Goal: Information Seeking & Learning: Find contact information

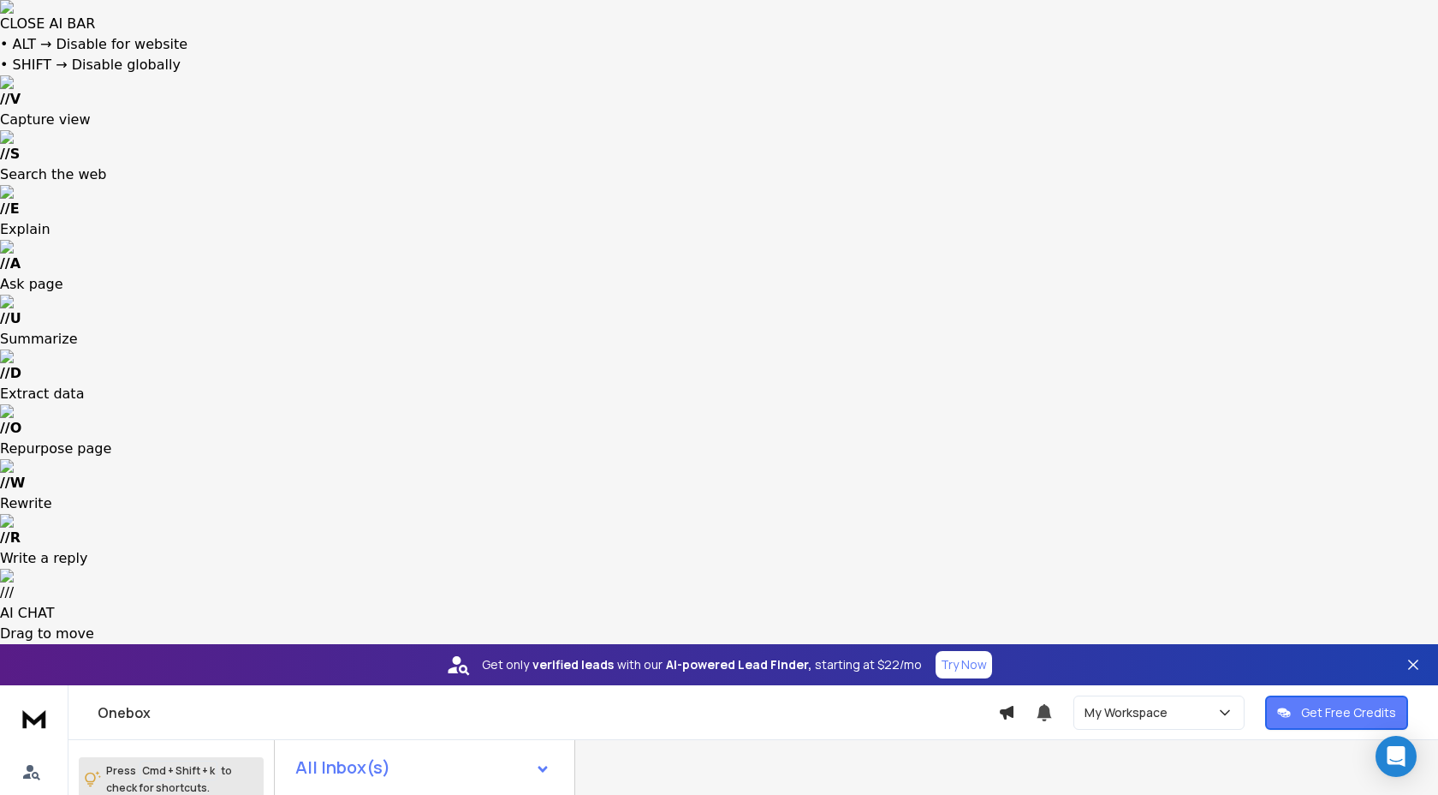
scroll to position [367, 0]
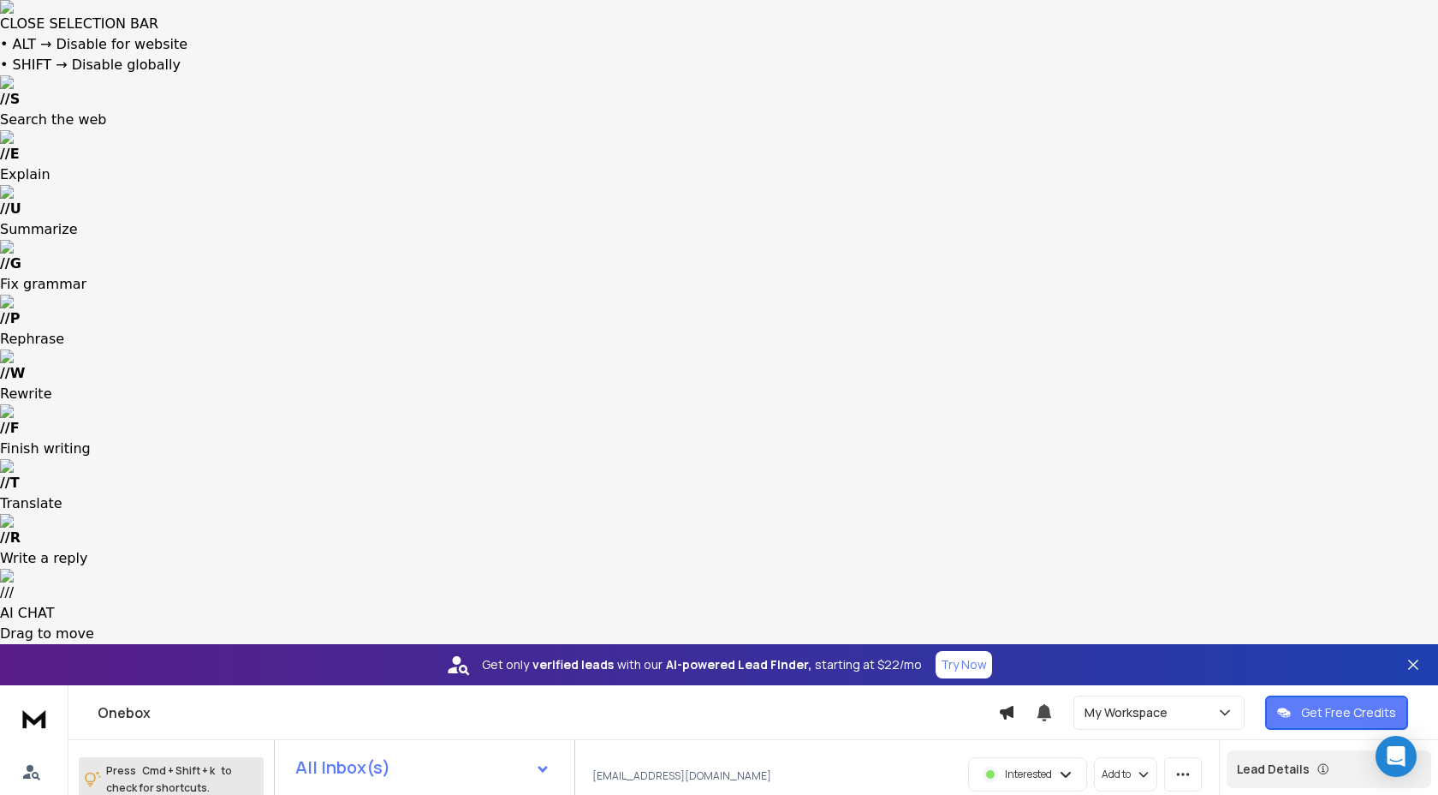
drag, startPoint x: 642, startPoint y: 295, endPoint x: 781, endPoint y: 301, distance: 138.8
drag, startPoint x: 785, startPoint y: 298, endPoint x: 674, endPoint y: 296, distance: 111.3
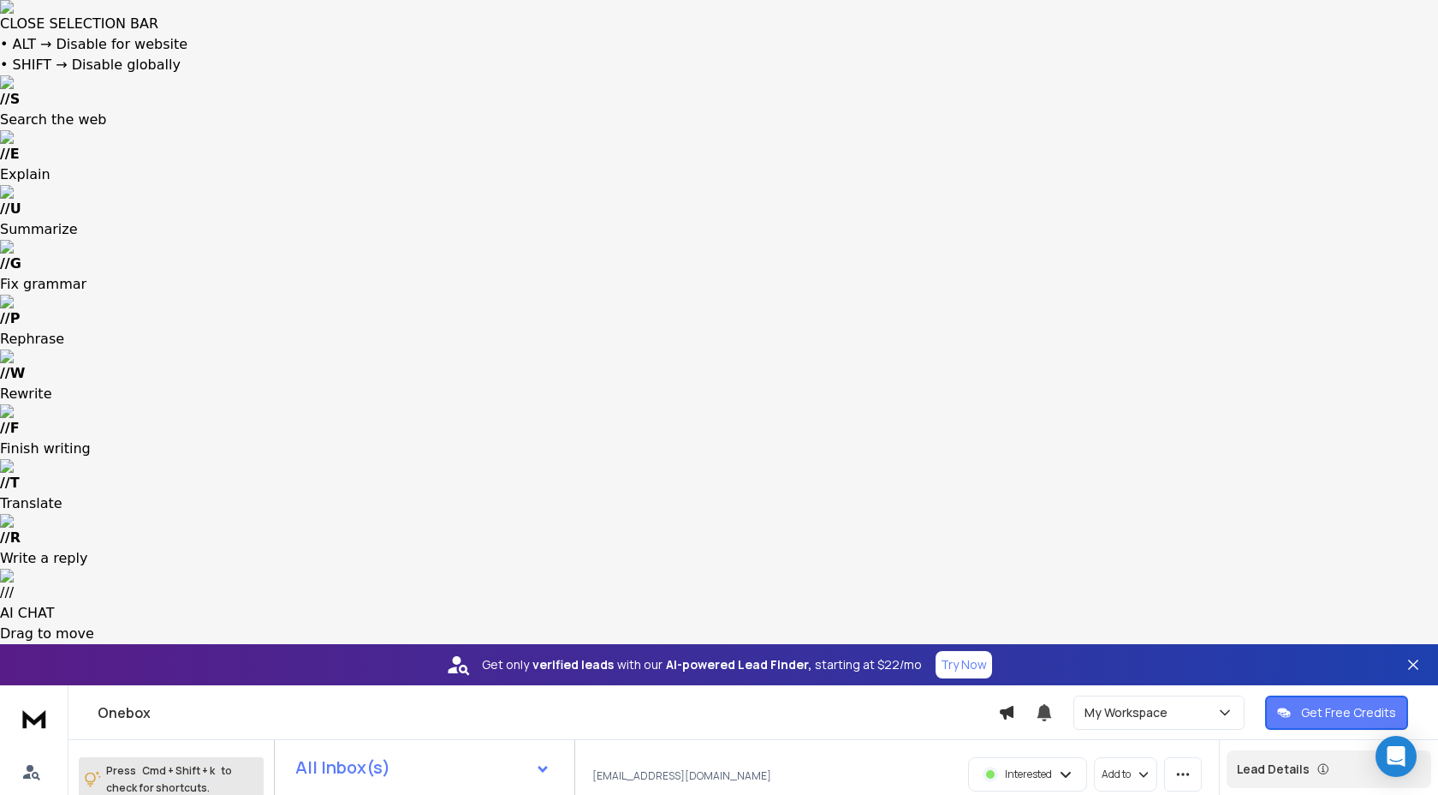
copy p "[DOMAIN_NAME]"
drag, startPoint x: 683, startPoint y: 273, endPoint x: 821, endPoint y: 274, distance: 137.9
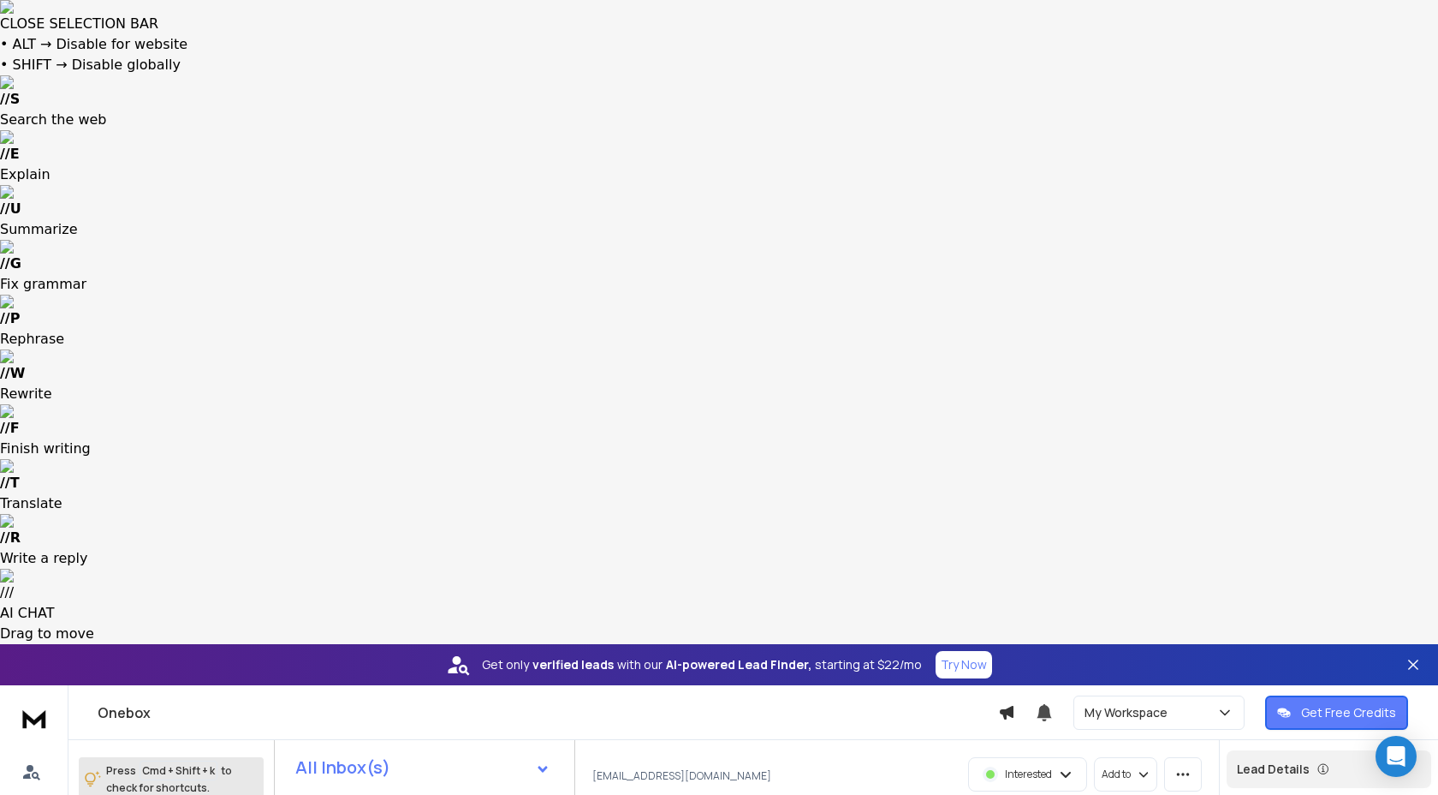
copy p "[PERSON_NAME][EMAIL_ADDRESS][DOMAIN_NAME]"
drag, startPoint x: 640, startPoint y: 295, endPoint x: 786, endPoint y: 297, distance: 145.6
copy p "[EMAIL_ADDRESS][DOMAIN_NAME]"
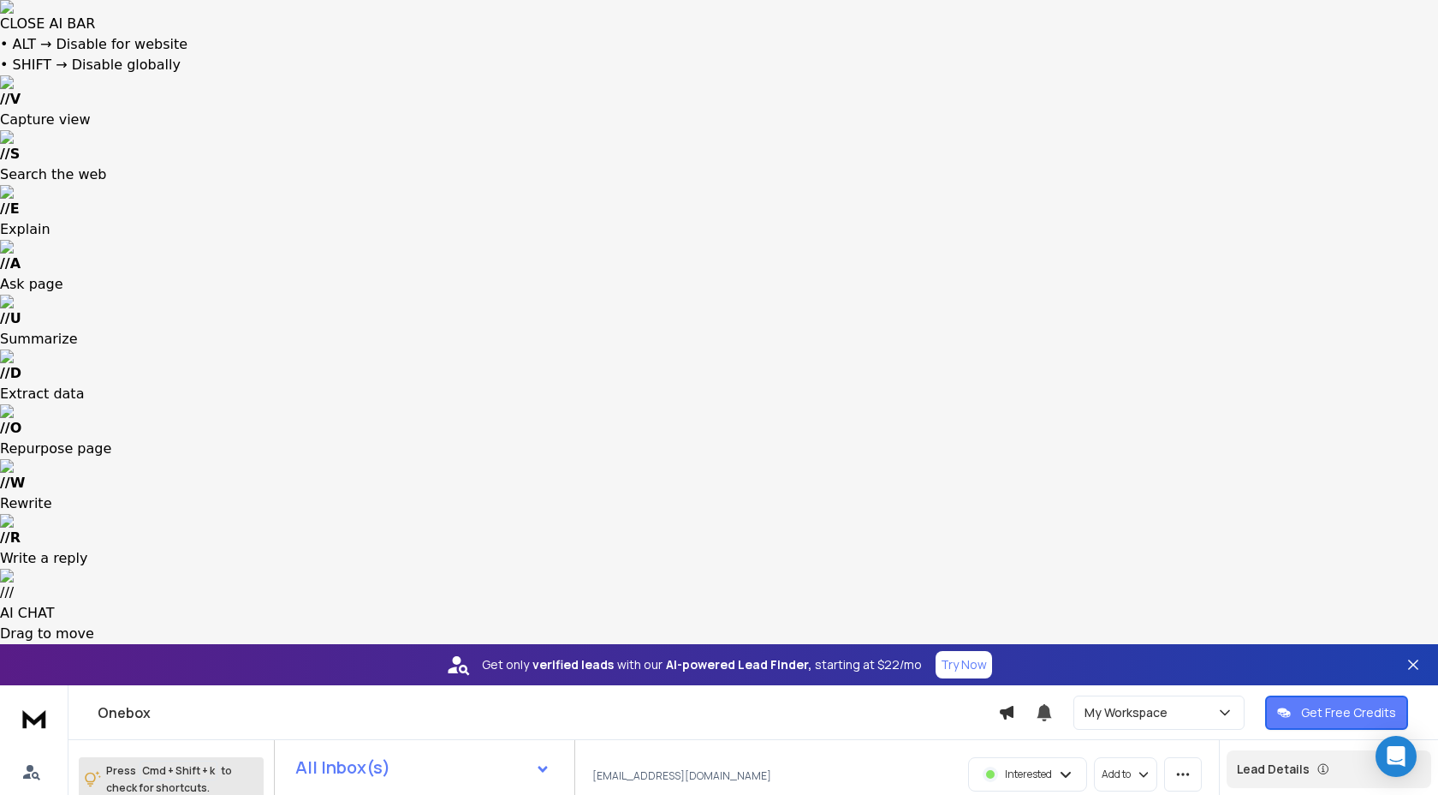
scroll to position [0, 0]
drag, startPoint x: 675, startPoint y: 324, endPoint x: 764, endPoint y: 326, distance: 89.1
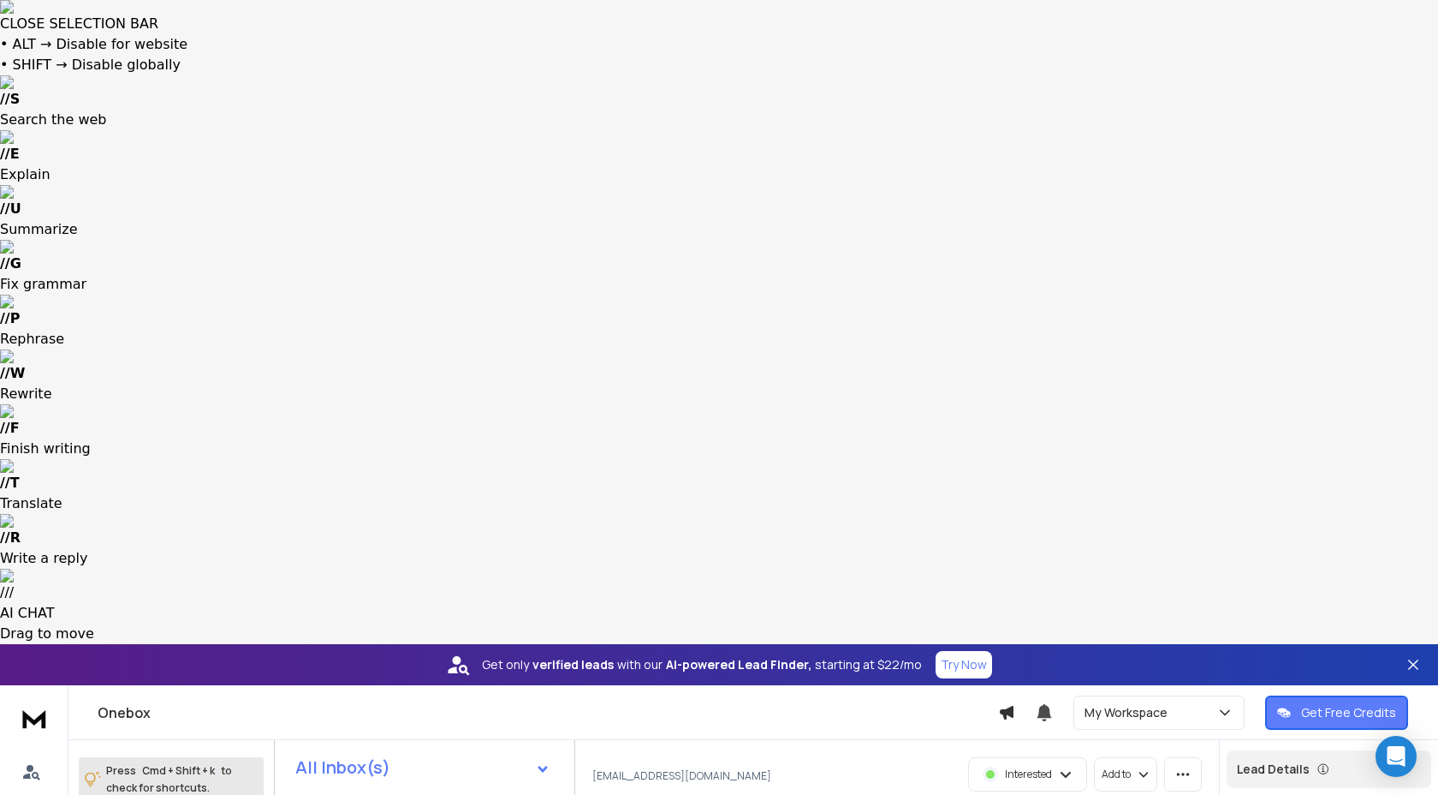
copy p "[DOMAIN_NAME]"
drag, startPoint x: 685, startPoint y: 305, endPoint x: 825, endPoint y: 303, distance: 140.4
copy p "[PERSON_NAME][EMAIL_ADDRESS][DOMAIN_NAME]"
drag, startPoint x: 642, startPoint y: 323, endPoint x: 765, endPoint y: 321, distance: 123.3
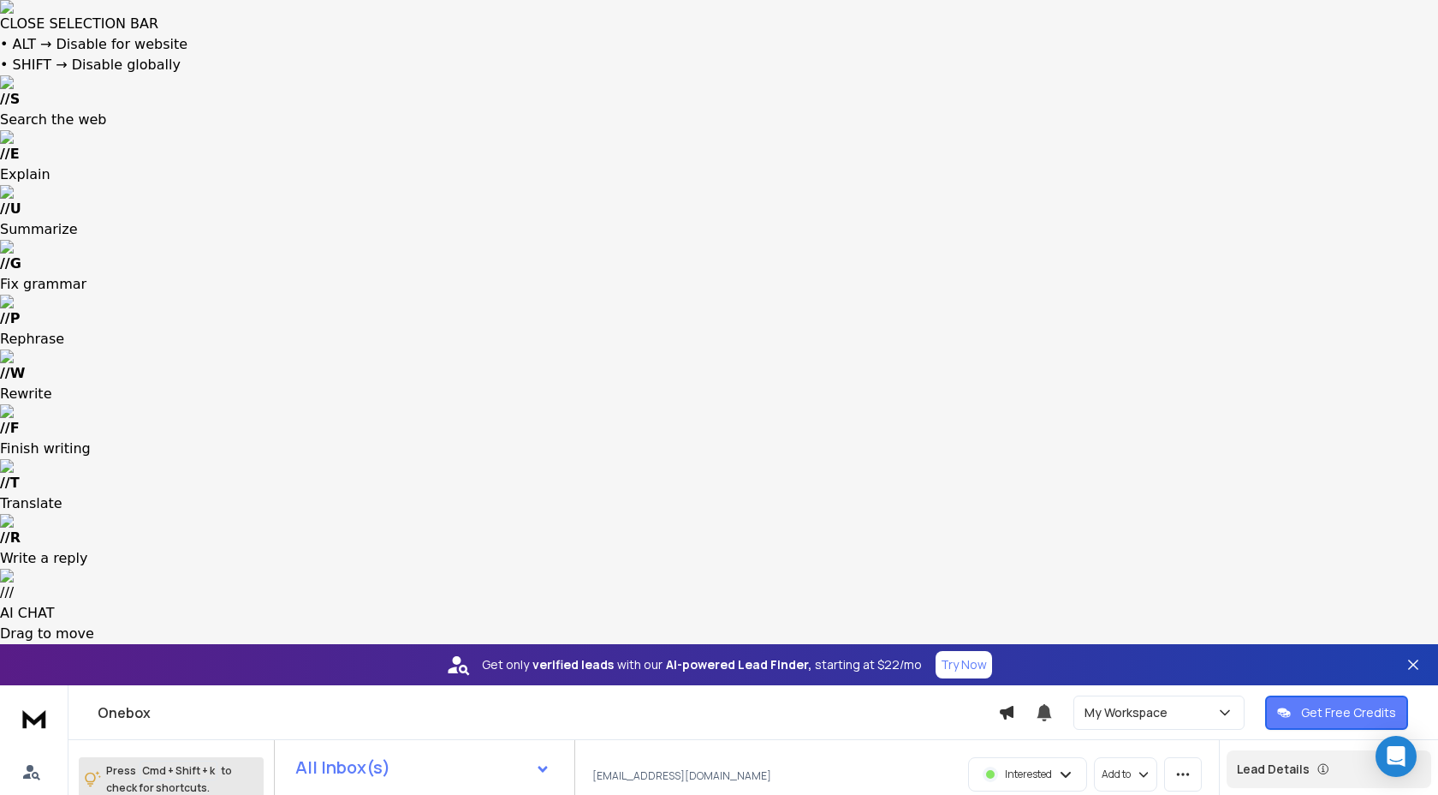
copy p "[EMAIL_ADDRESS][DOMAIN_NAME]"
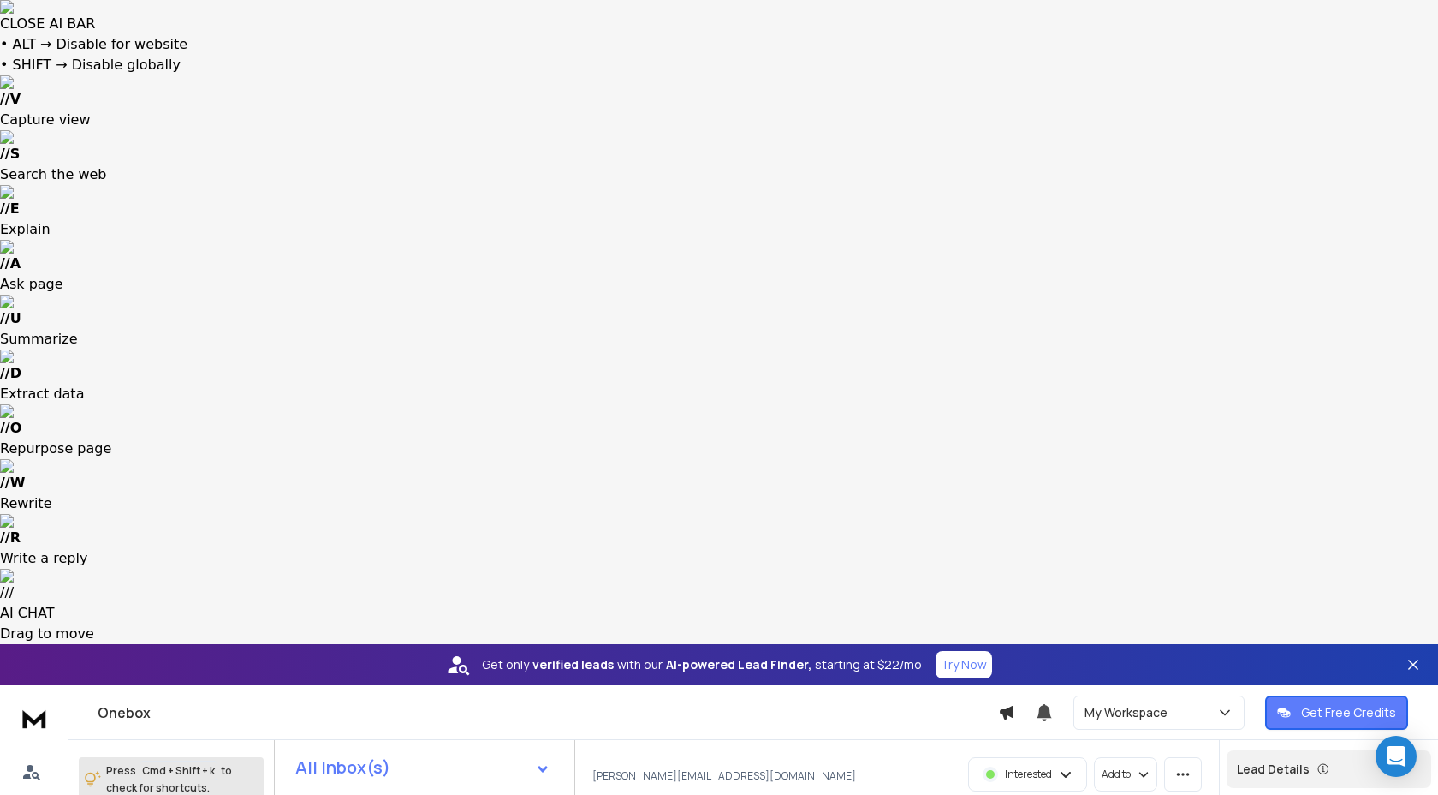
click at [787, 270] on div at bounding box center [799, 260] width 42 height 21
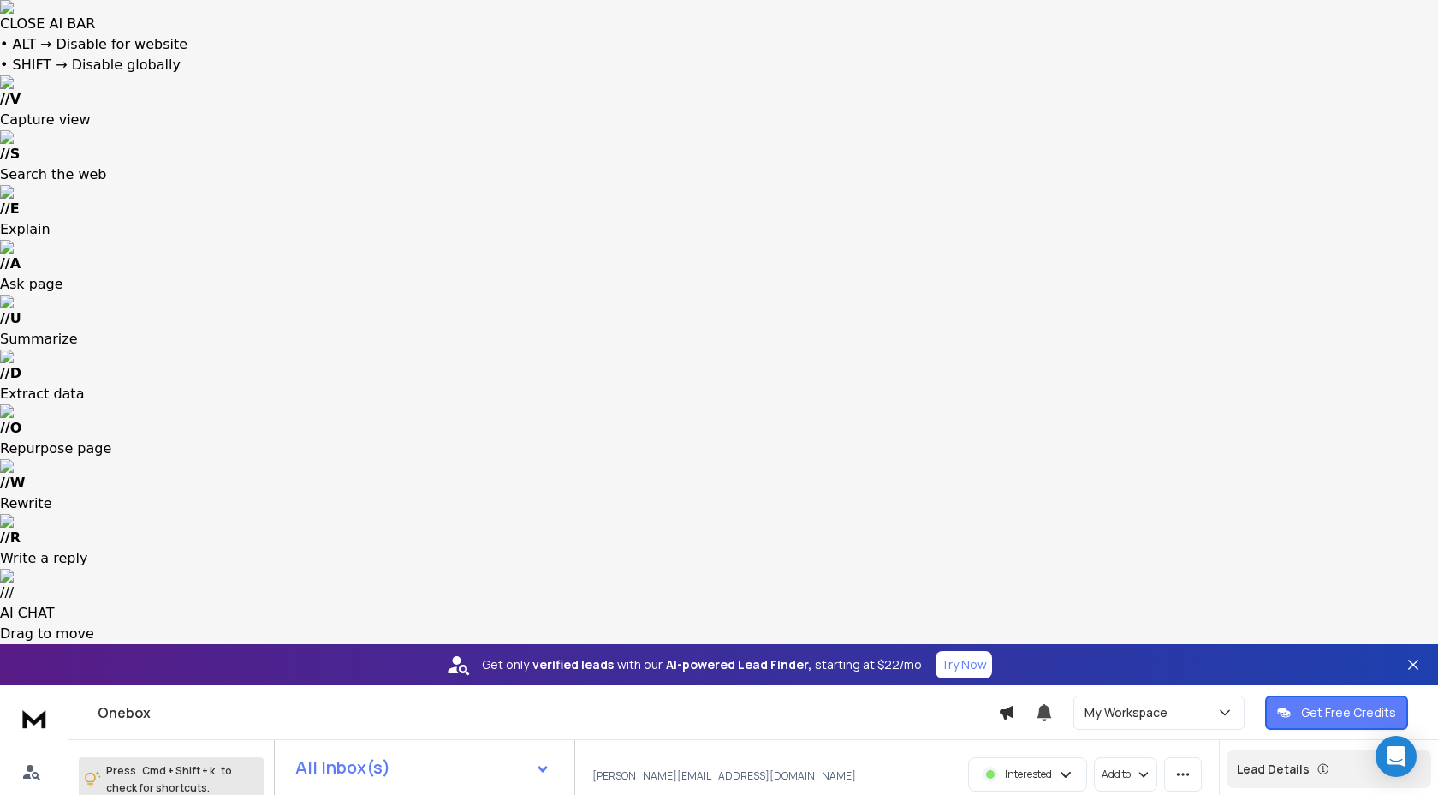
scroll to position [3, 0]
drag, startPoint x: 642, startPoint y: 323, endPoint x: 783, endPoint y: 325, distance: 140.4
copy p "[PERSON_NAME][EMAIL_ADDRESS][DOMAIN_NAME]"
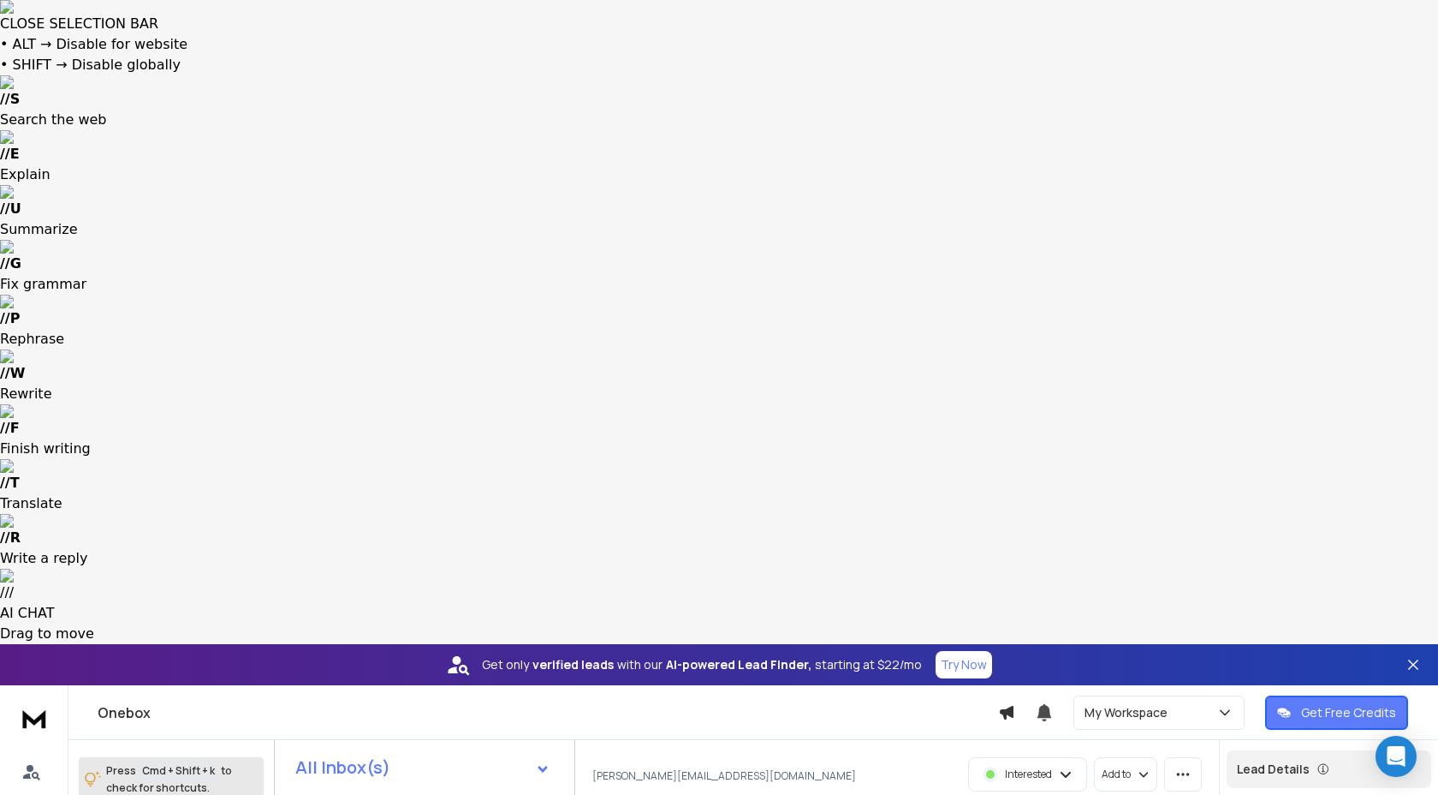
drag, startPoint x: 724, startPoint y: 236, endPoint x: 783, endPoint y: 238, distance: 58.2
copy p "[DOMAIN_NAME]"
drag, startPoint x: 686, startPoint y: 217, endPoint x: 825, endPoint y: 217, distance: 138.7
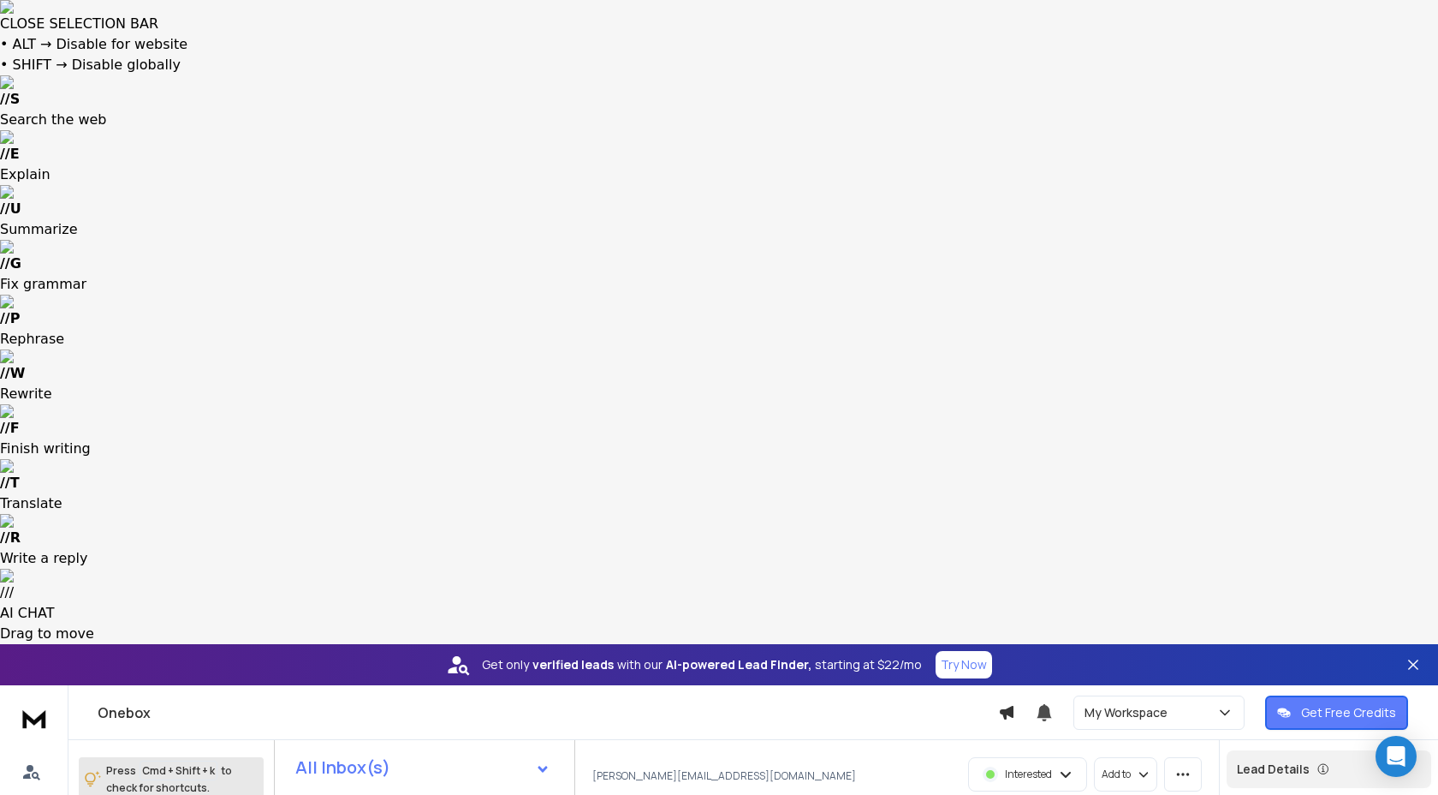
copy p "[PERSON_NAME][EMAIL_ADDRESS][DOMAIN_NAME]"
drag, startPoint x: 721, startPoint y: 269, endPoint x: 785, endPoint y: 266, distance: 64.3
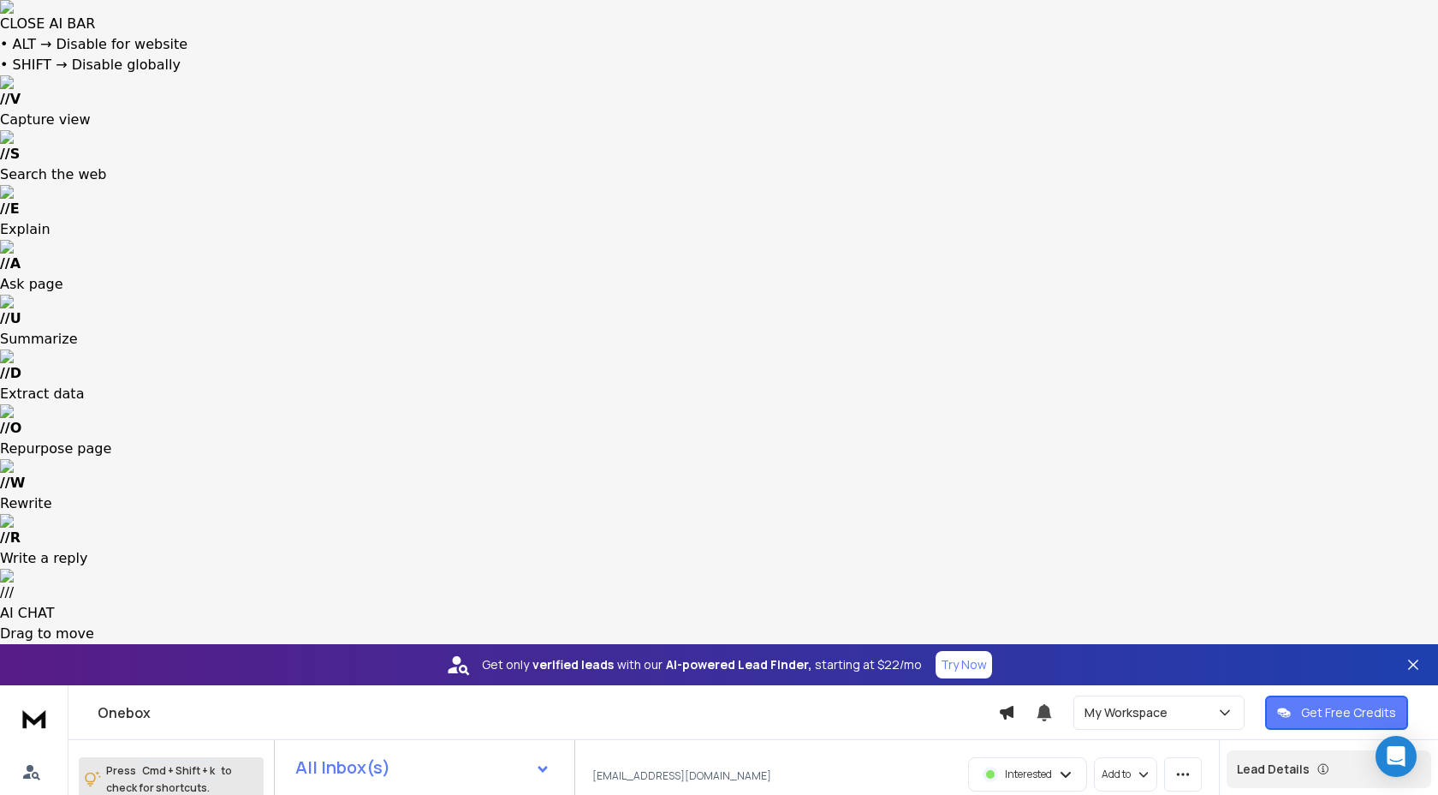
scroll to position [835, 0]
drag, startPoint x: 755, startPoint y: 388, endPoint x: 869, endPoint y: 390, distance: 113.9
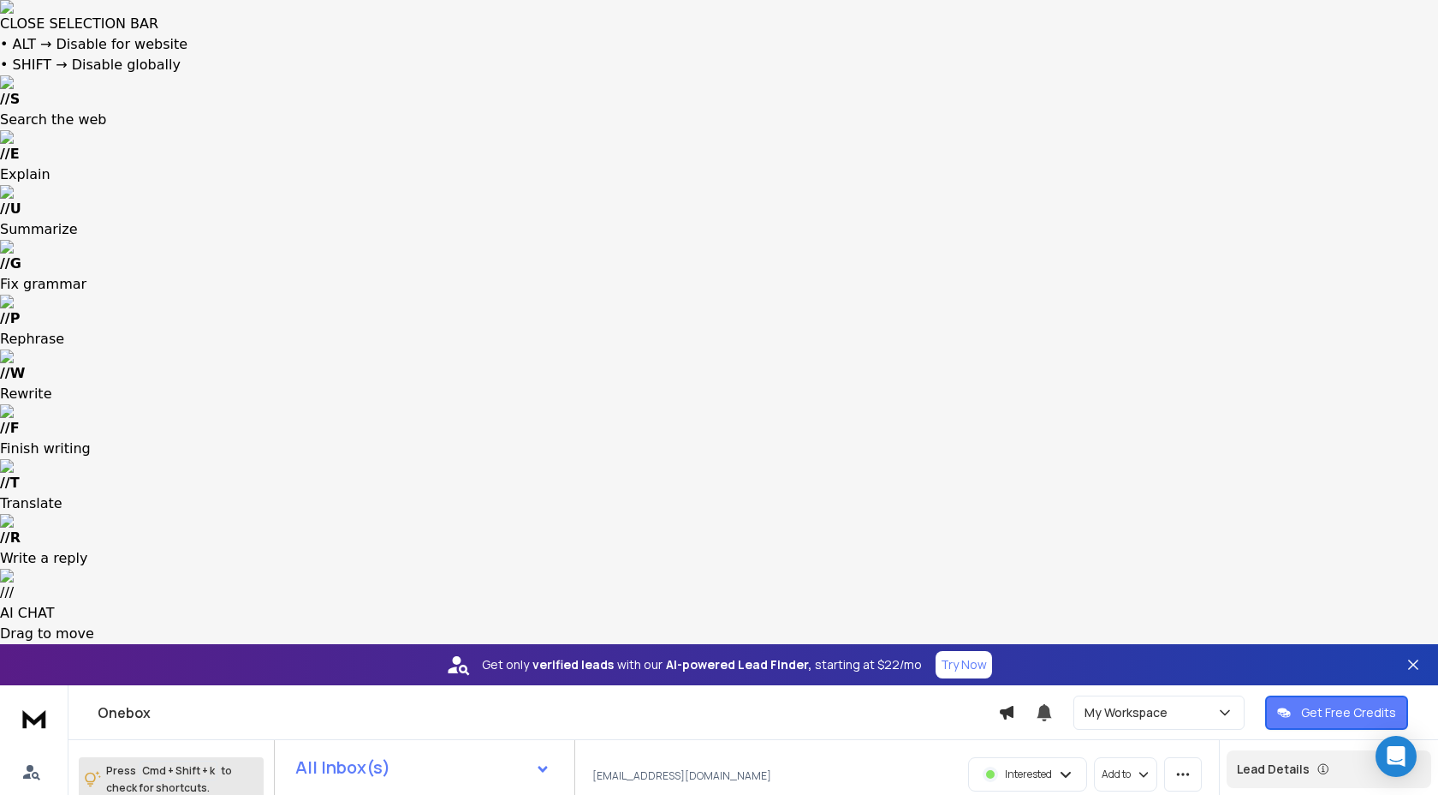
drag, startPoint x: 643, startPoint y: 276, endPoint x: 797, endPoint y: 279, distance: 154.2
drag, startPoint x: 754, startPoint y: 439, endPoint x: 846, endPoint y: 439, distance: 91.6
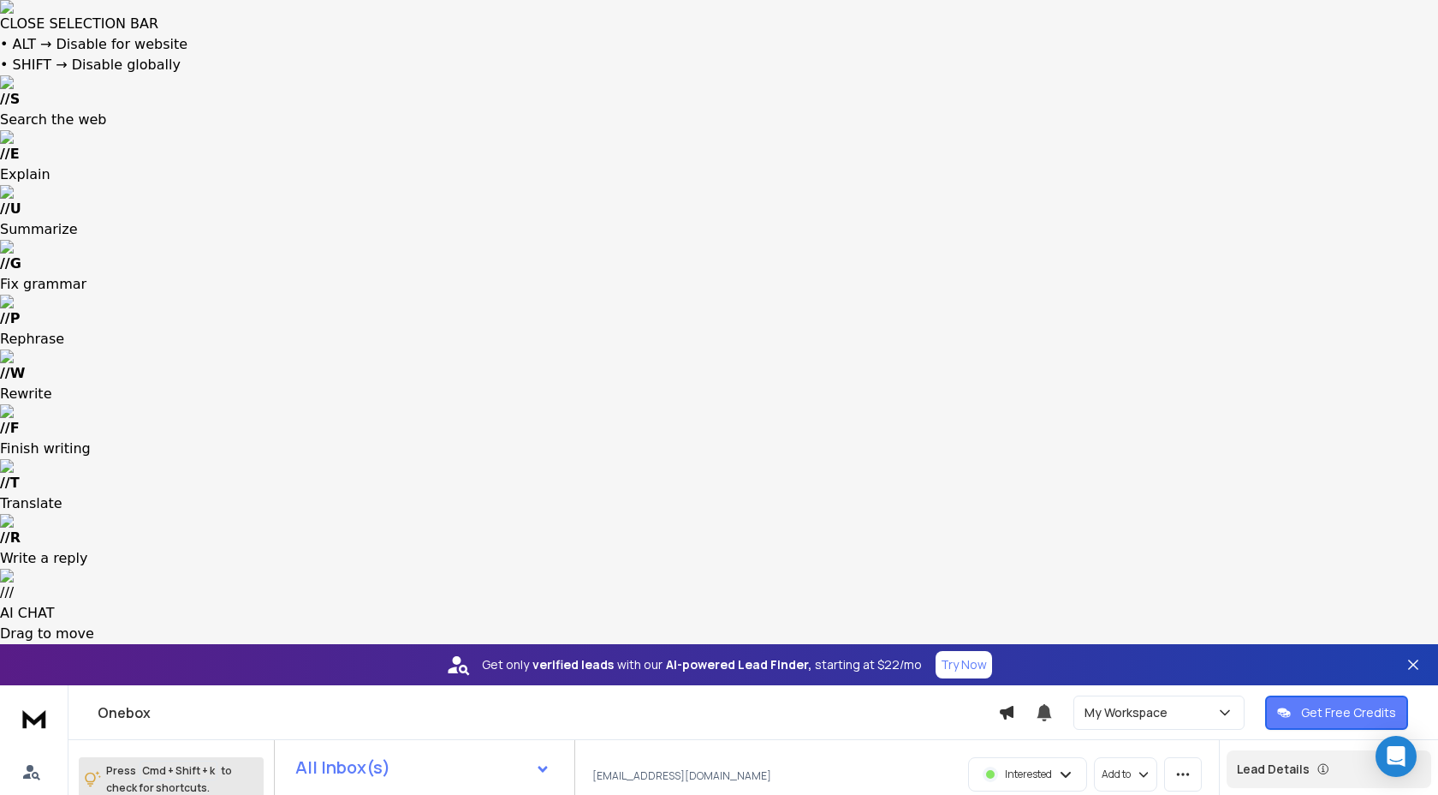
drag, startPoint x: 738, startPoint y: 260, endPoint x: 929, endPoint y: 264, distance: 191.0
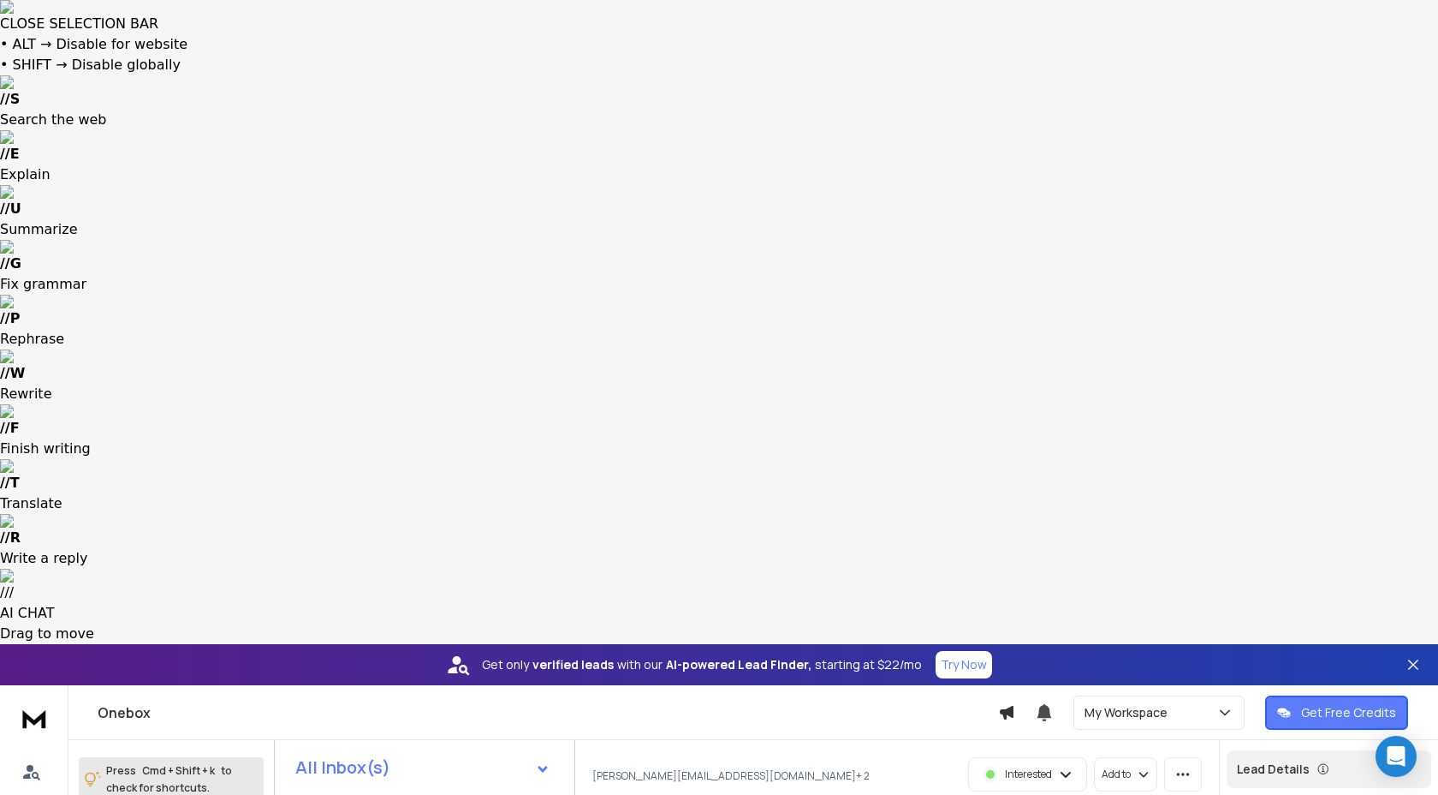
drag, startPoint x: 684, startPoint y: 307, endPoint x: 824, endPoint y: 306, distance: 139.6
drag, startPoint x: 637, startPoint y: 324, endPoint x: 813, endPoint y: 325, distance: 176.4
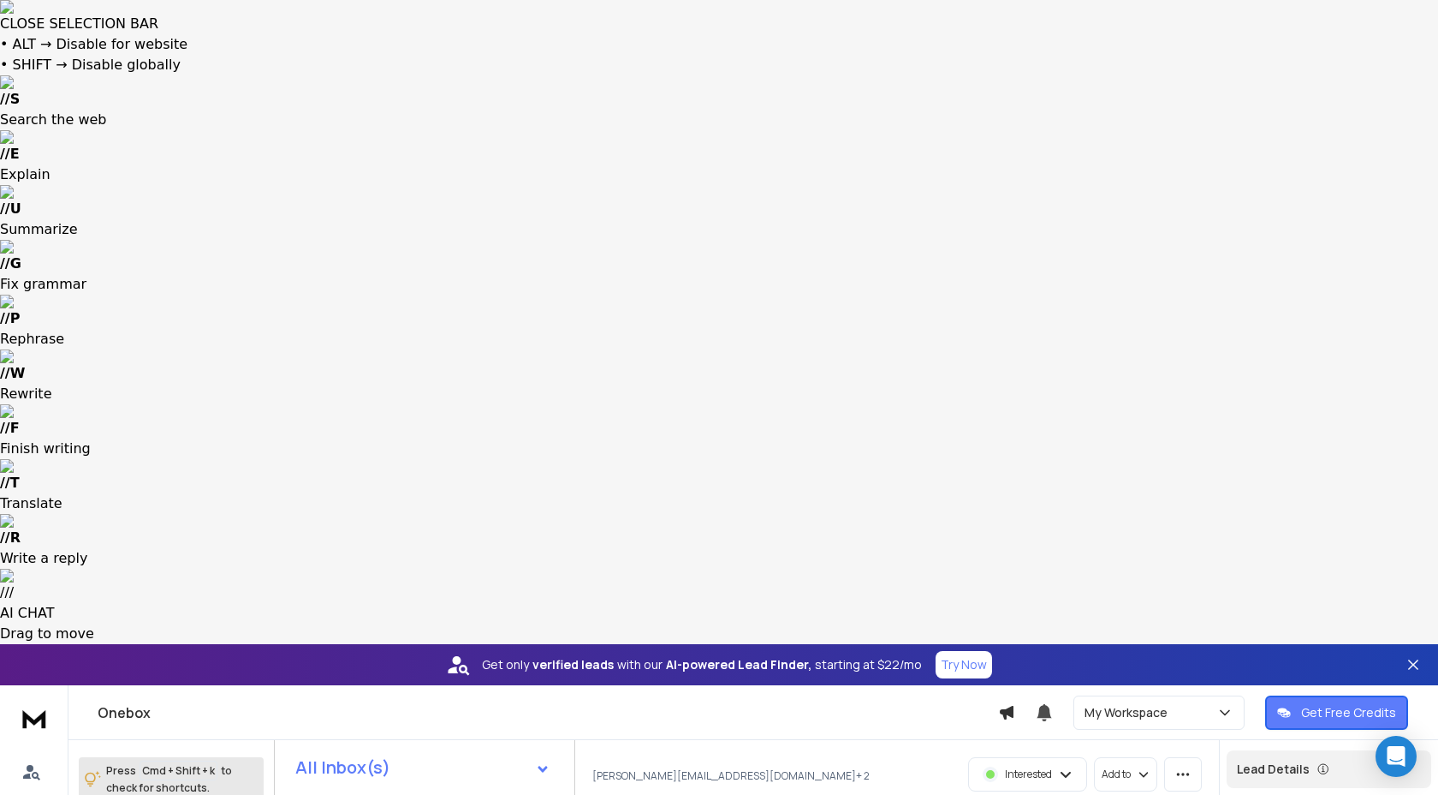
drag, startPoint x: 1047, startPoint y: 255, endPoint x: 1129, endPoint y: 247, distance: 82.6
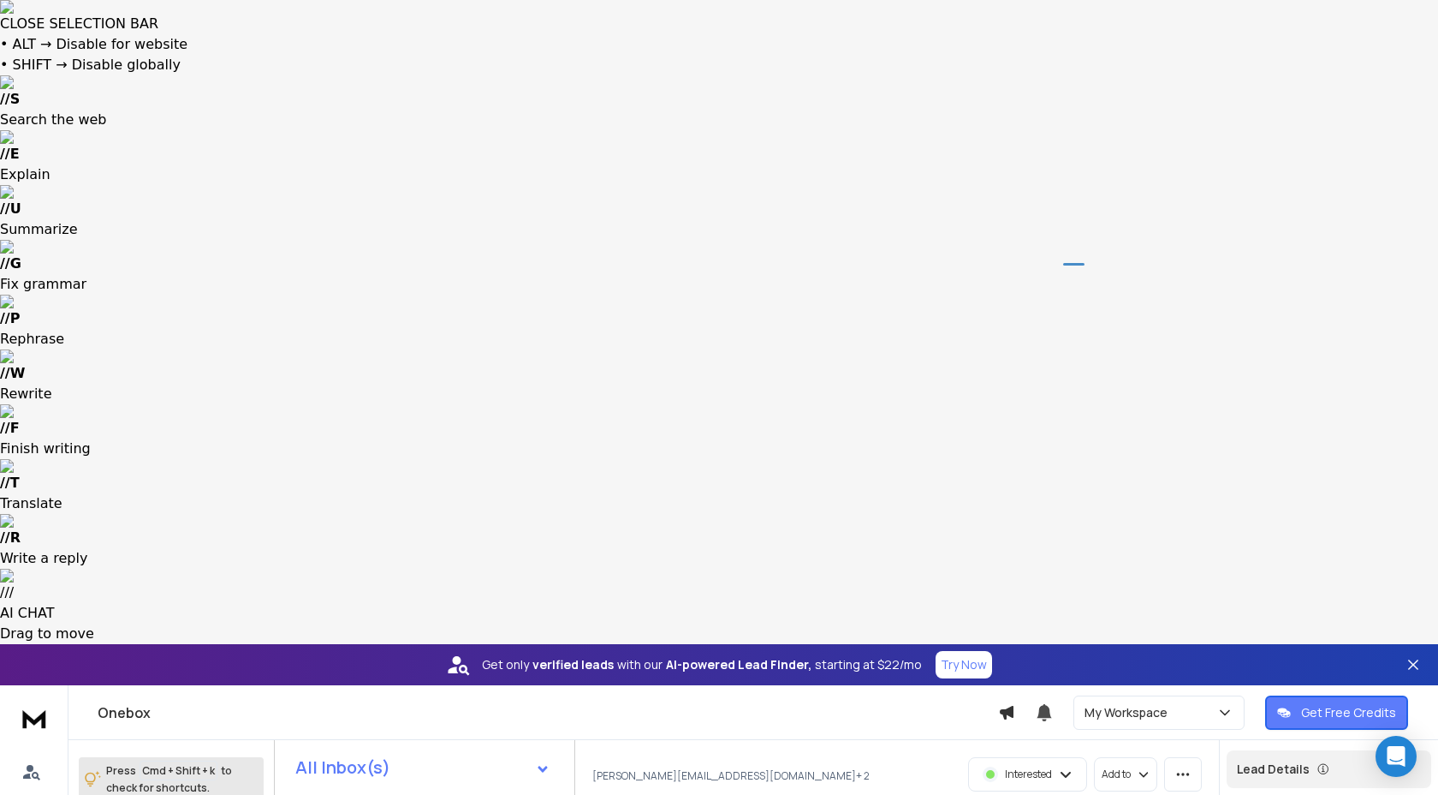
drag, startPoint x: 685, startPoint y: 306, endPoint x: 824, endPoint y: 311, distance: 138.8
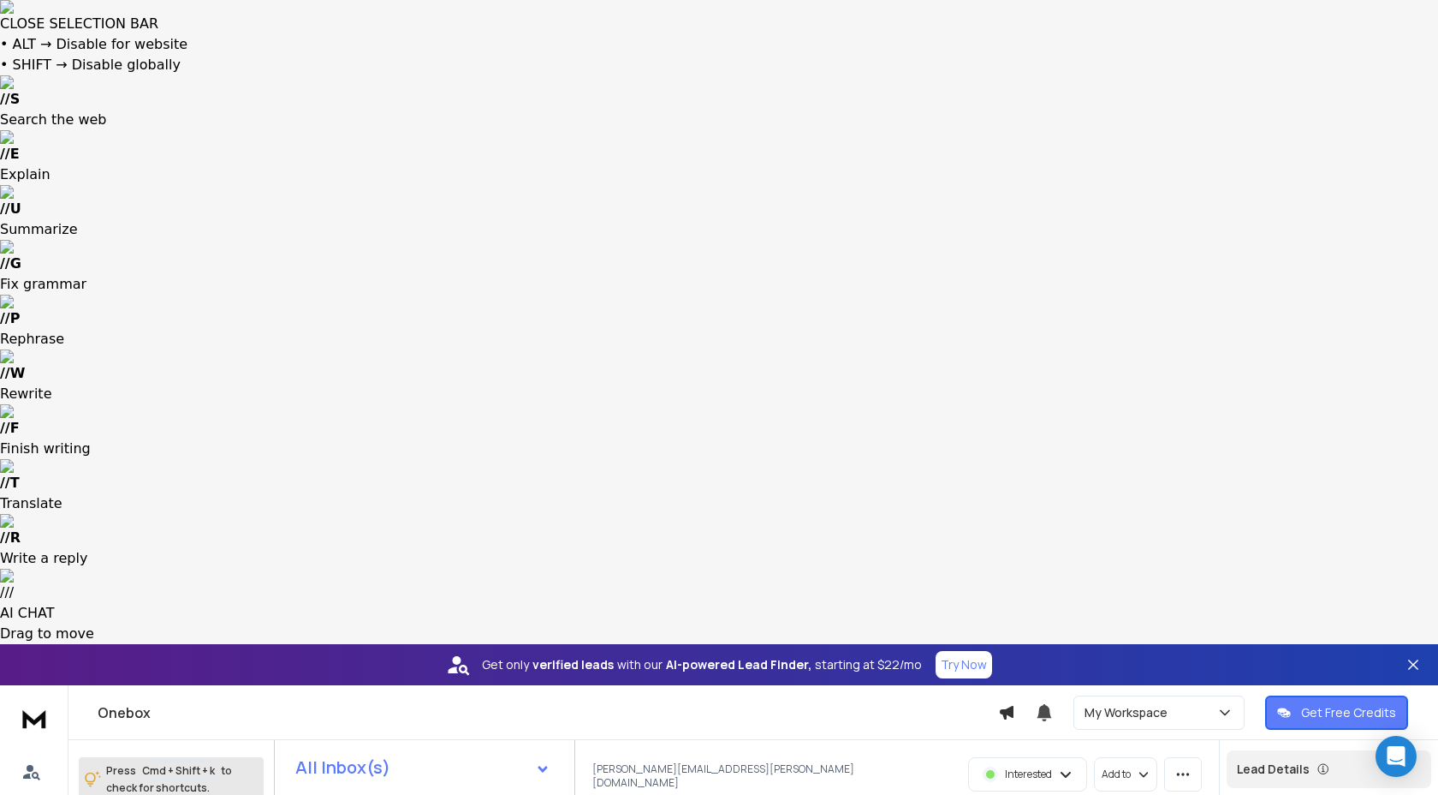
drag, startPoint x: 718, startPoint y: 327, endPoint x: 806, endPoint y: 325, distance: 87.4
drag, startPoint x: 643, startPoint y: 324, endPoint x: 806, endPoint y: 324, distance: 162.7
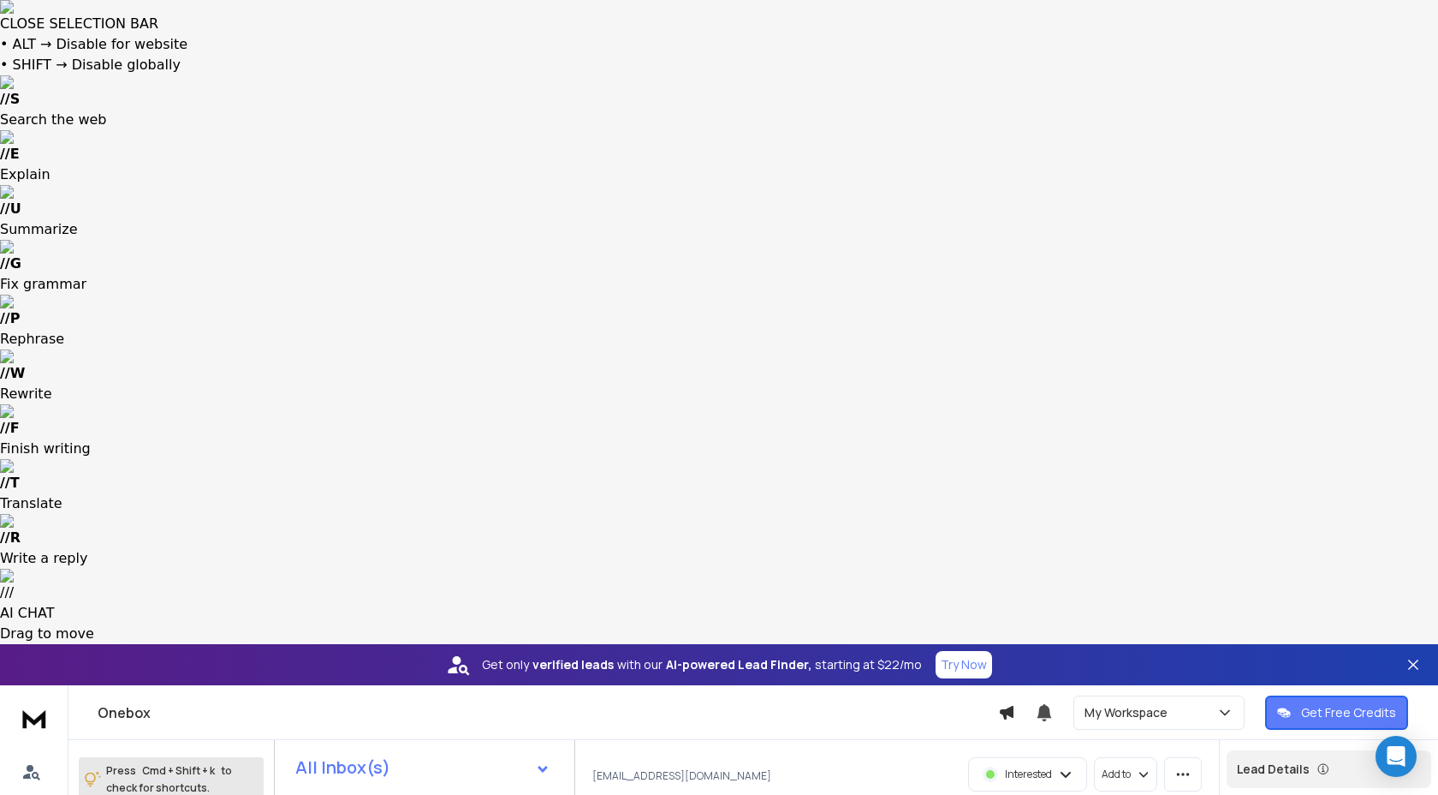
drag, startPoint x: 681, startPoint y: 306, endPoint x: 818, endPoint y: 304, distance: 137.0
drag, startPoint x: 696, startPoint y: 325, endPoint x: 805, endPoint y: 325, distance: 108.7
drag, startPoint x: 682, startPoint y: 301, endPoint x: 815, endPoint y: 303, distance: 132.7
